Goal: Task Accomplishment & Management: Manage account settings

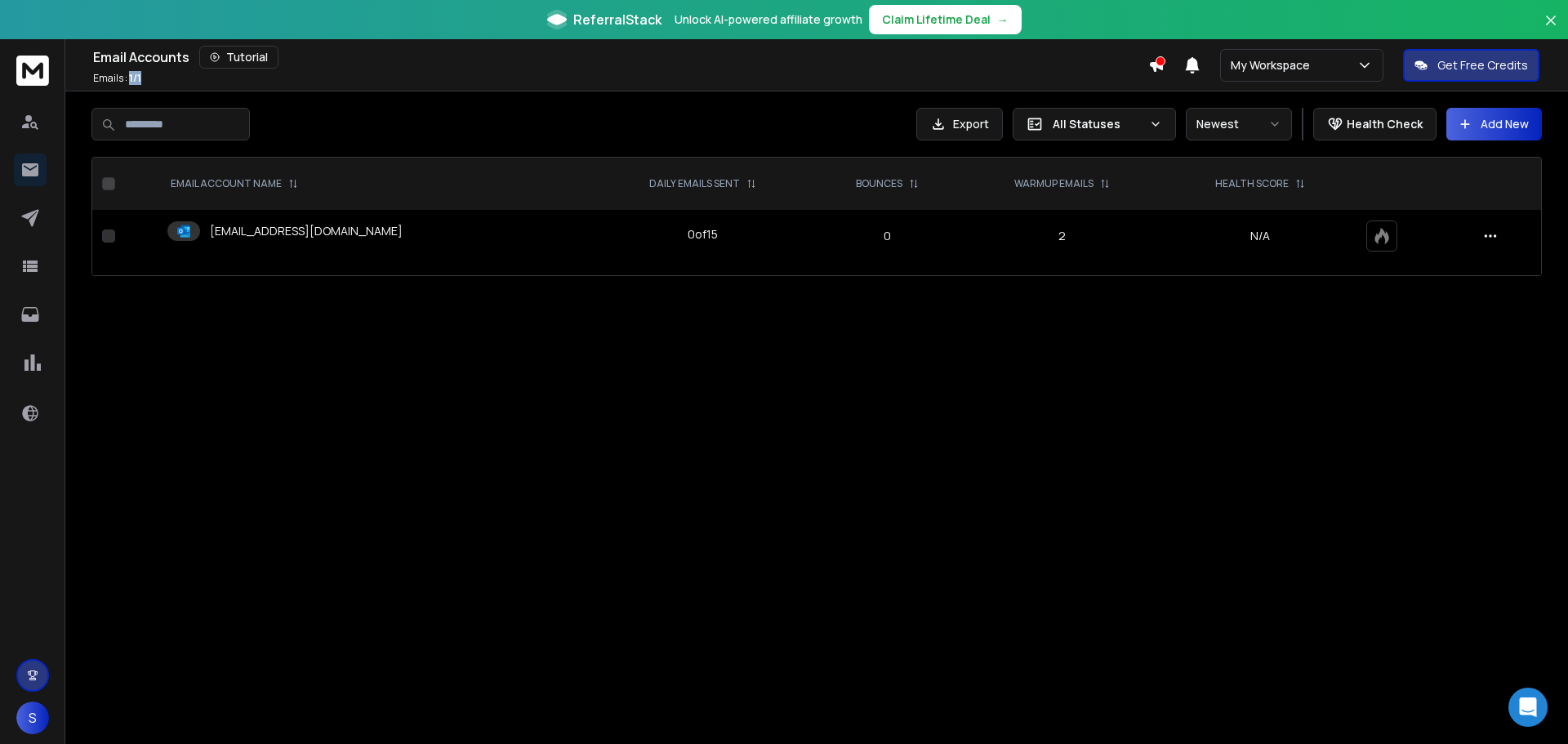
drag, startPoint x: 128, startPoint y: 76, endPoint x: 182, endPoint y: 82, distance: 54.3
click at [182, 82] on div "Emails : 1 / 1" at bounding box center [620, 78] width 1054 height 13
click at [1498, 129] on button "Add New" at bounding box center [1494, 124] width 96 height 33
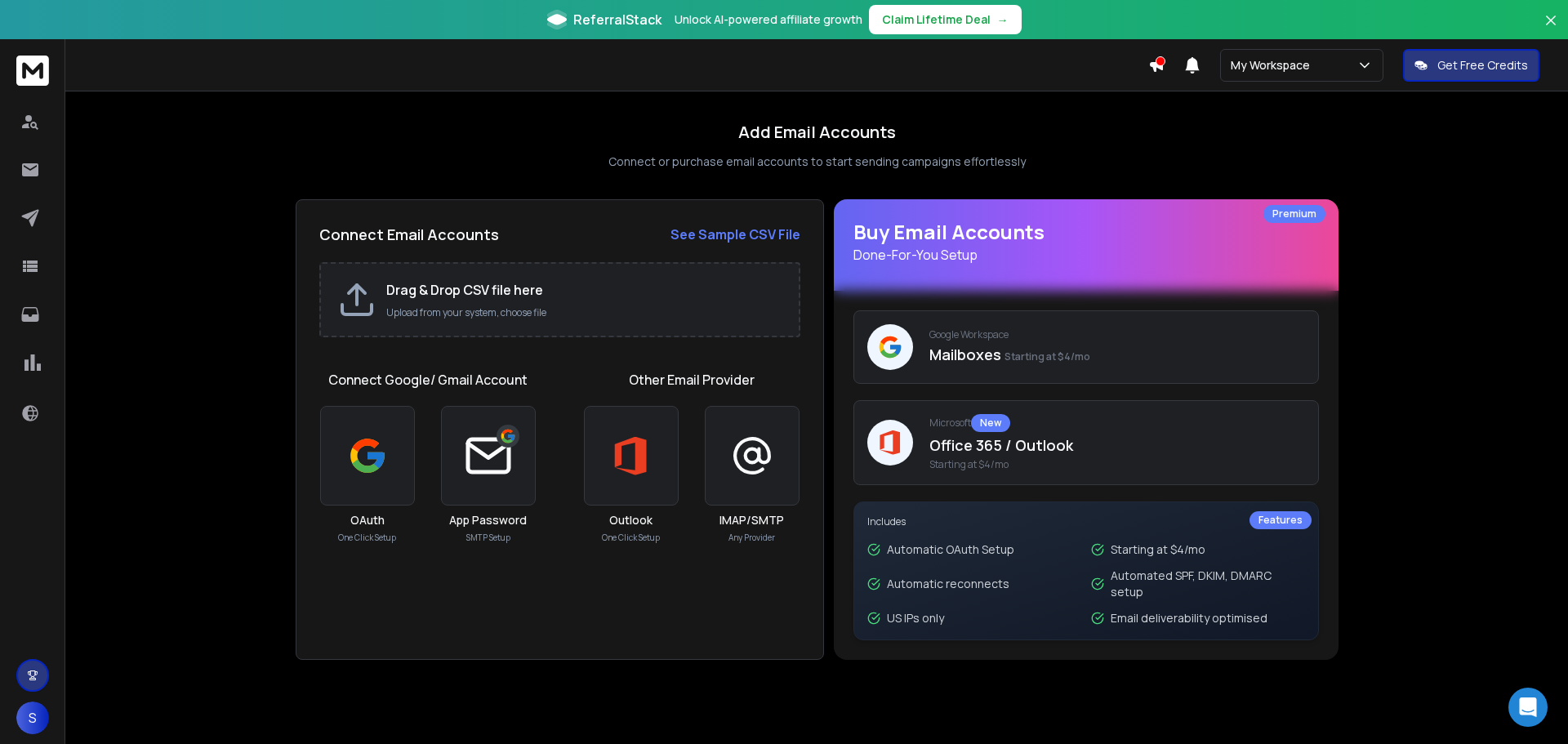
click at [1418, 243] on div "Add Email Accounts Connect or purchase email accounts to start sending campaign…" at bounding box center [816, 406] width 1502 height 572
click at [1517, 325] on div "Add Email Accounts Connect or purchase email accounts to start sending campaign…" at bounding box center [816, 406] width 1502 height 572
click at [1394, 139] on div "Add Email Accounts Connect or purchase email accounts to start sending campaign…" at bounding box center [816, 145] width 1502 height 49
drag, startPoint x: 1413, startPoint y: 194, endPoint x: 1461, endPoint y: 15, distance: 185.3
click at [1415, 192] on div "Add Email Accounts Connect or purchase email accounts to start sending campaign…" at bounding box center [816, 406] width 1502 height 572
